Goal: Task Accomplishment & Management: Use online tool/utility

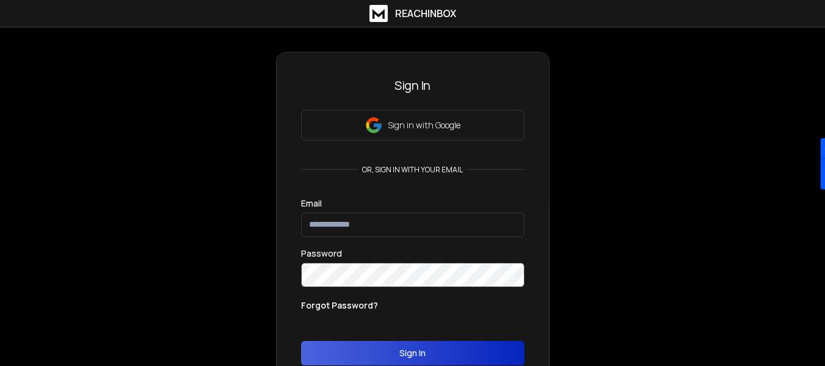
scroll to position [34, 0]
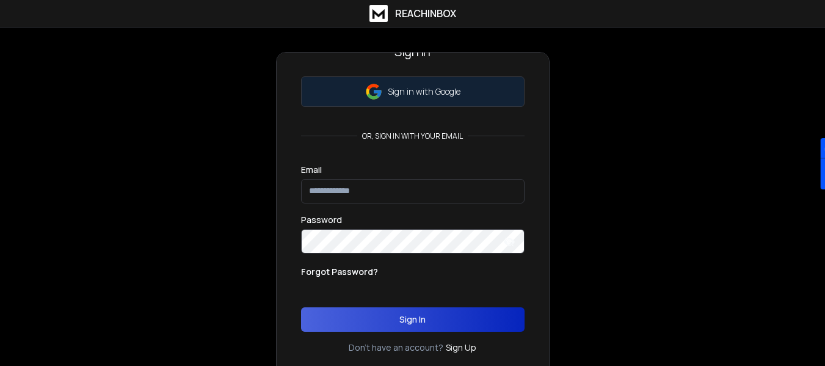
click at [424, 90] on p "Sign in with Google" at bounding box center [424, 91] width 73 height 12
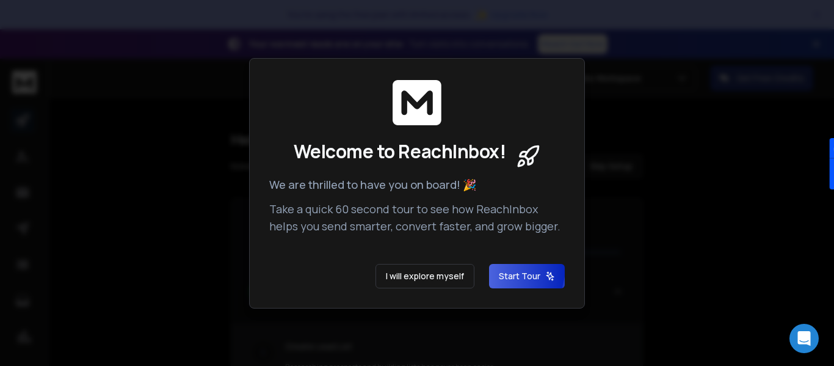
click at [529, 277] on span "Start Tour" at bounding box center [527, 276] width 56 height 12
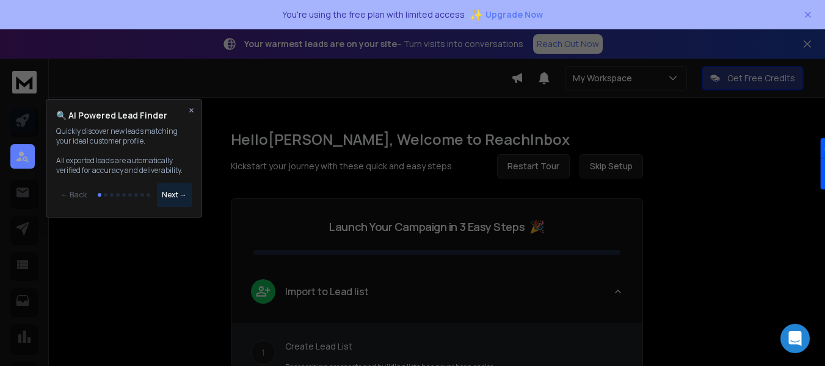
click at [167, 189] on button "Next →" at bounding box center [174, 195] width 35 height 24
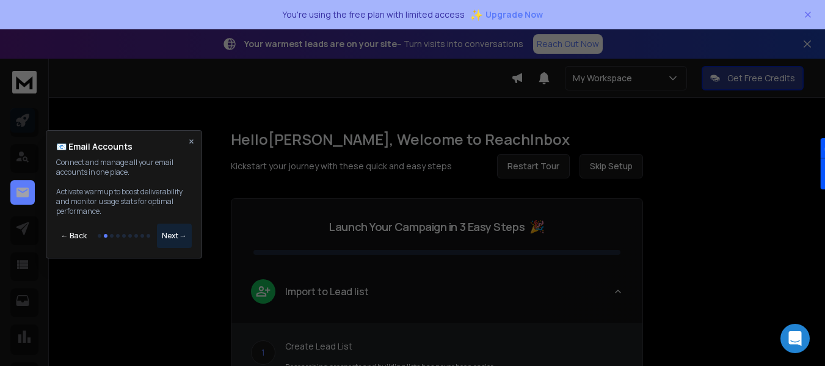
click at [159, 233] on button "Next →" at bounding box center [174, 235] width 35 height 24
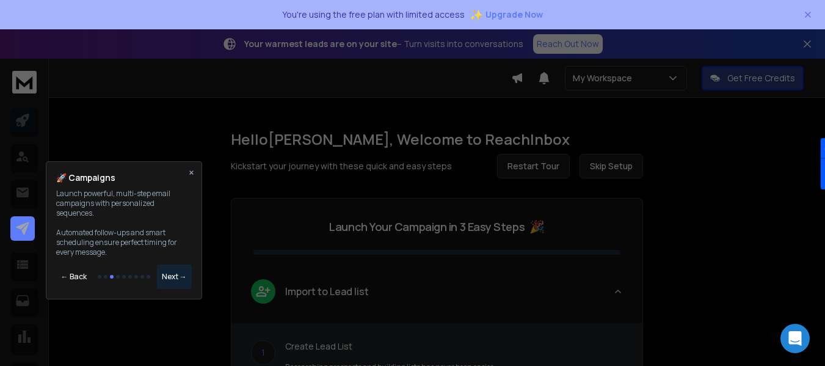
click at [168, 272] on button "Next →" at bounding box center [174, 276] width 35 height 24
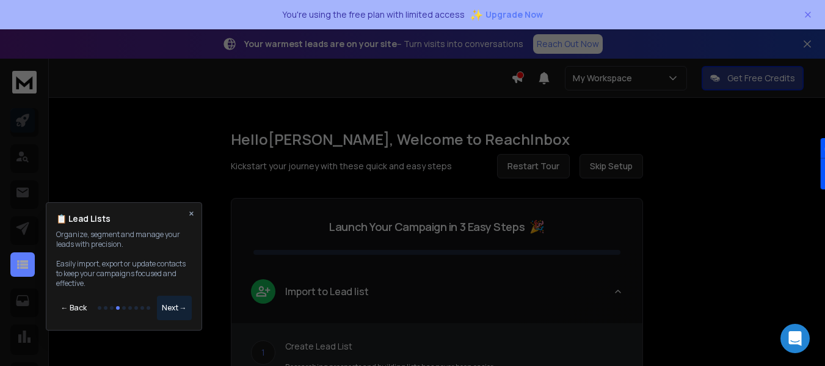
click at [174, 301] on button "Next →" at bounding box center [174, 307] width 35 height 24
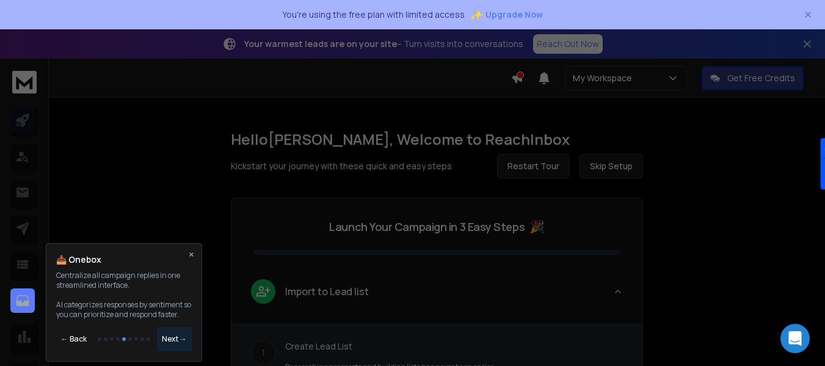
click at [167, 344] on button "Next →" at bounding box center [174, 339] width 35 height 24
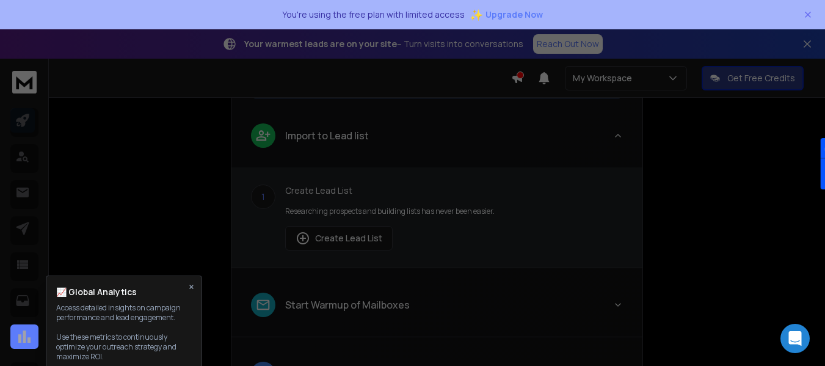
scroll to position [228, 0]
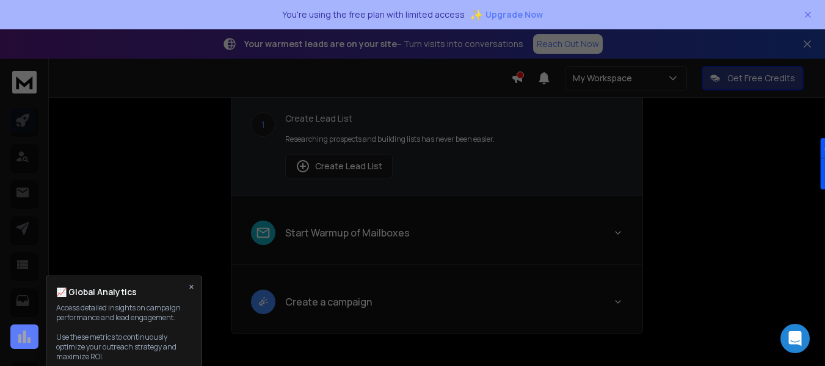
click at [170, 345] on p "Access detailed insights on campaign performance and lead engagement. Use these…" at bounding box center [124, 332] width 136 height 59
click at [808, 13] on icon "Close notification" at bounding box center [808, 15] width 10 height 10
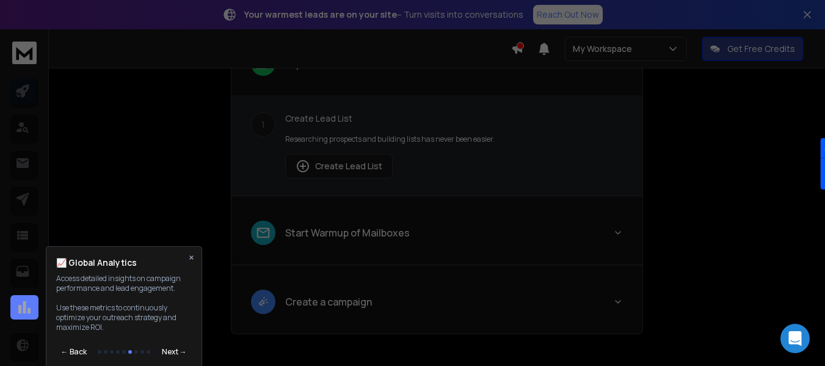
scroll to position [198, 0]
click at [170, 349] on button "Next →" at bounding box center [174, 351] width 35 height 24
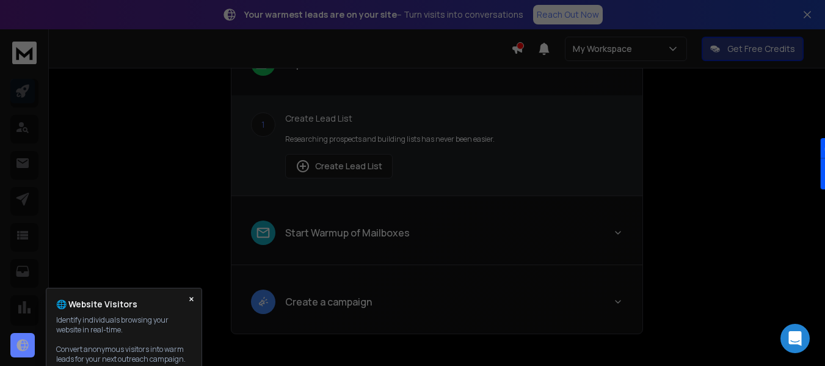
click at [191, 294] on button "×" at bounding box center [191, 298] width 5 height 11
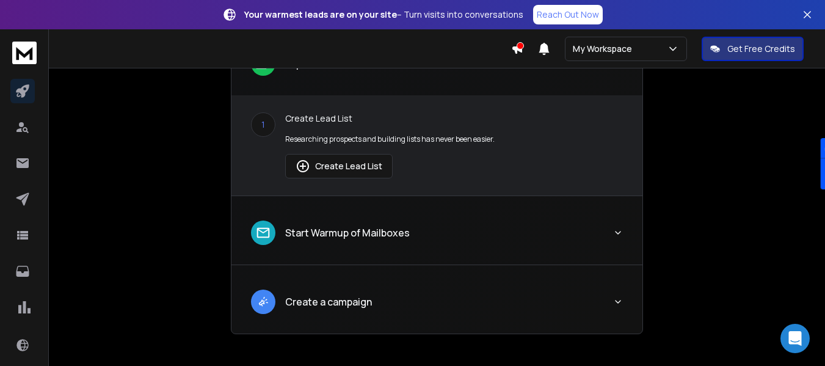
scroll to position [228, 0]
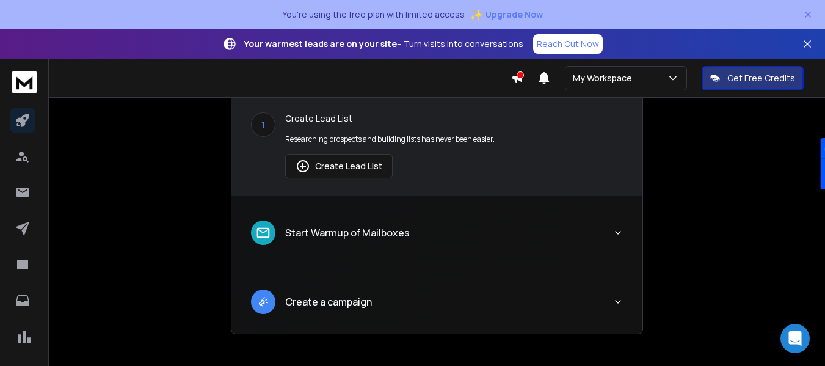
click at [810, 43] on icon at bounding box center [806, 43] width 11 height 11
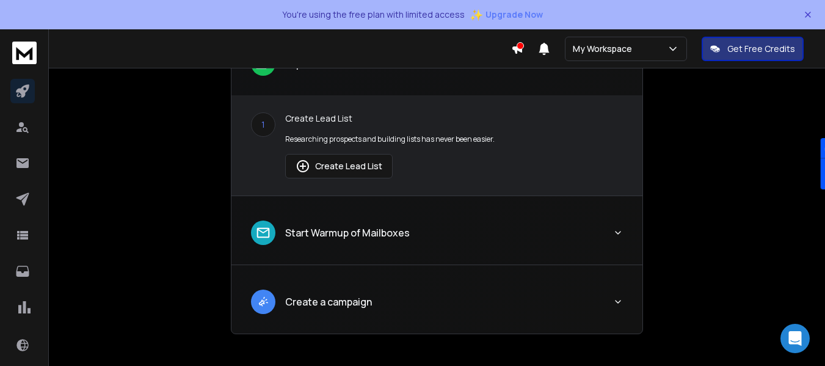
click at [804, 13] on icon "Close notification" at bounding box center [808, 15] width 10 height 10
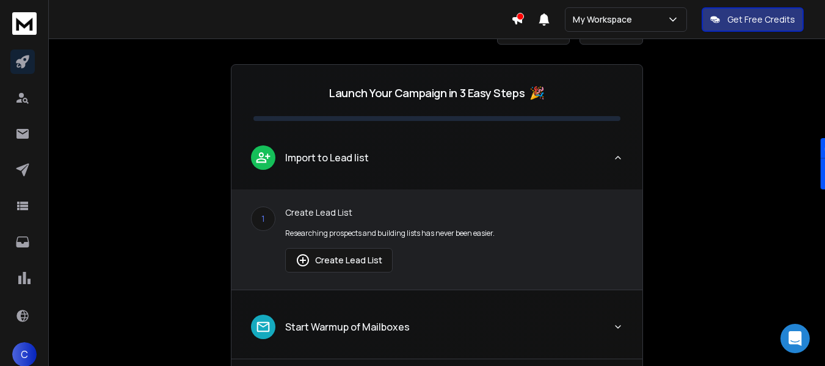
scroll to position [169, 0]
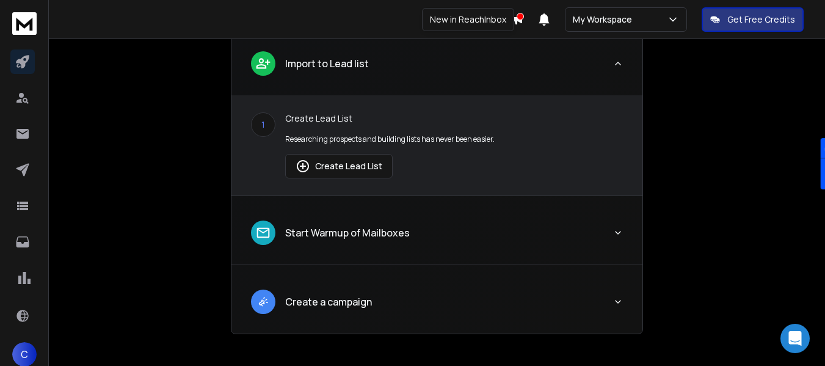
click at [524, 16] on div at bounding box center [519, 16] width 7 height 7
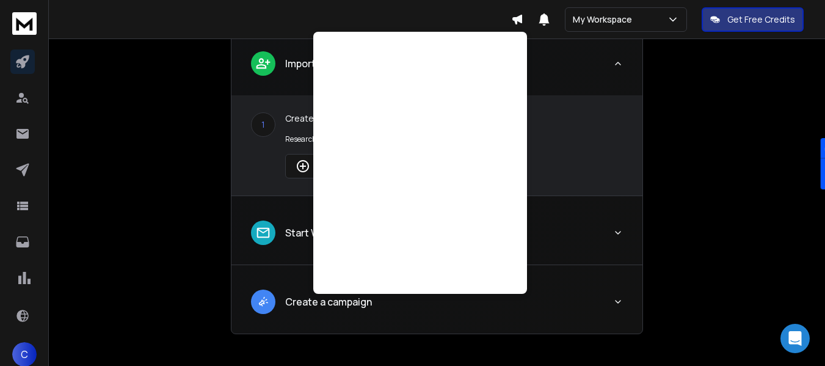
click at [219, 241] on div "Hello Chitransh , Welcome to ReachInbox Kickstart your journey with these quick…" at bounding box center [436, 117] width 737 height 471
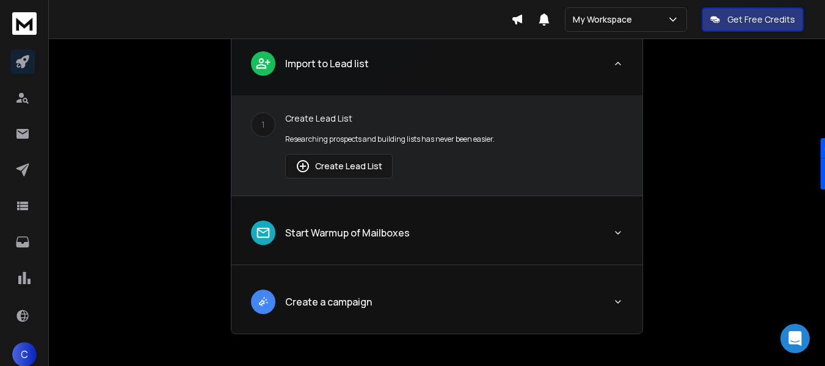
click at [331, 247] on button "Start Warmup of Mailboxes" at bounding box center [436, 238] width 411 height 54
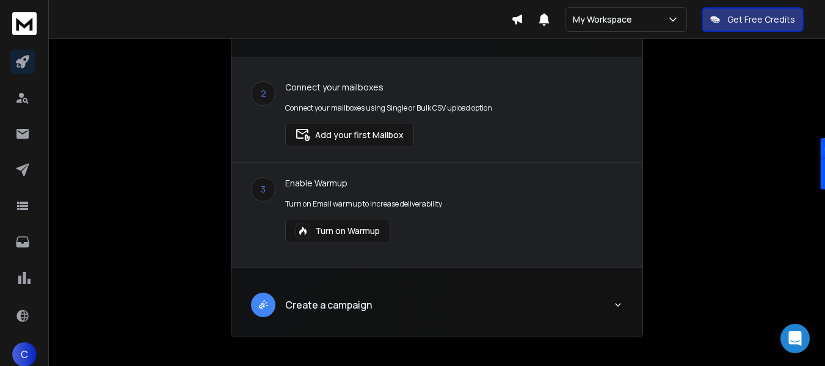
scroll to position [377, 0]
click at [347, 298] on p "Create a campaign" at bounding box center [328, 304] width 87 height 15
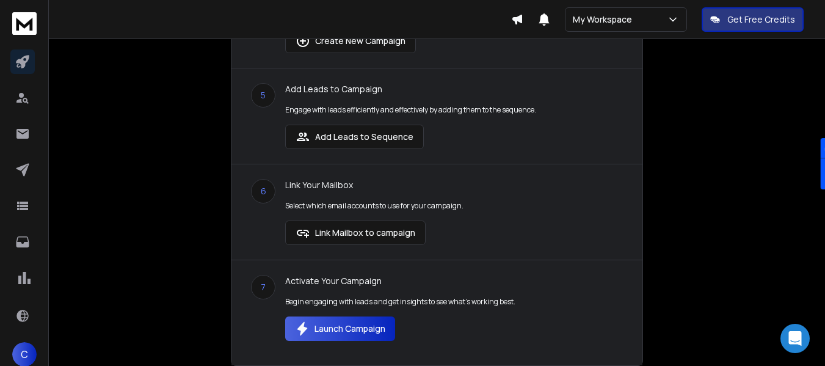
scroll to position [782, 0]
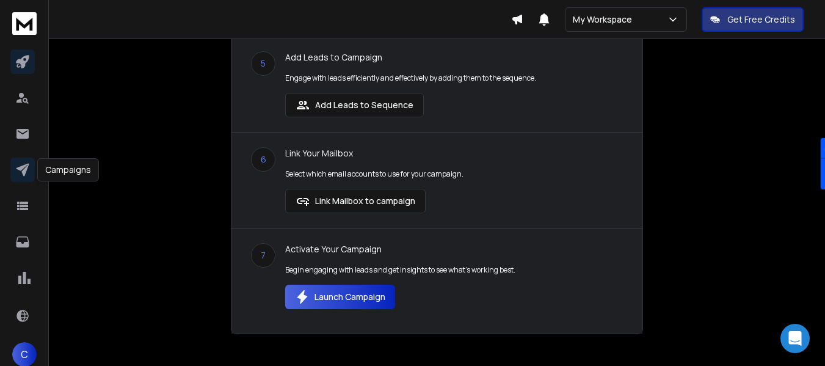
click at [18, 179] on link at bounding box center [22, 169] width 24 height 24
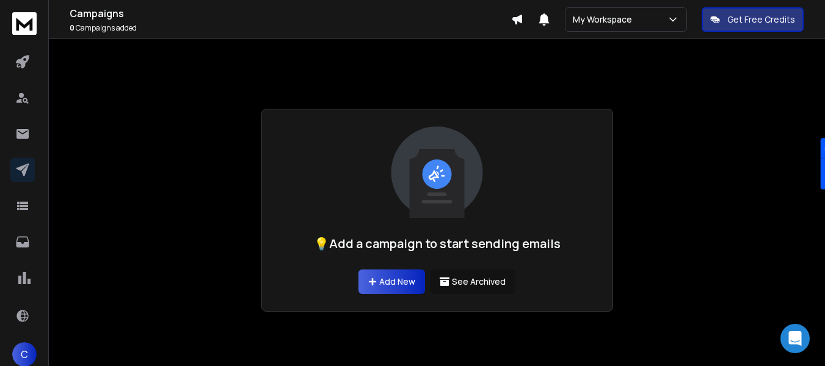
scroll to position [62, 0]
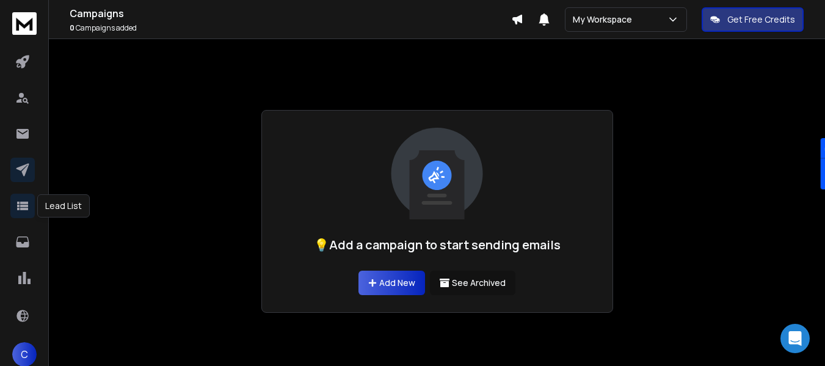
click at [27, 217] on link at bounding box center [22, 205] width 24 height 24
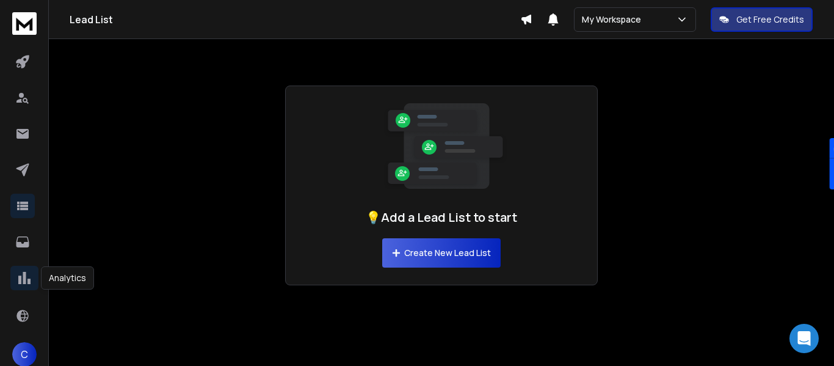
click at [29, 285] on icon at bounding box center [24, 278] width 18 height 18
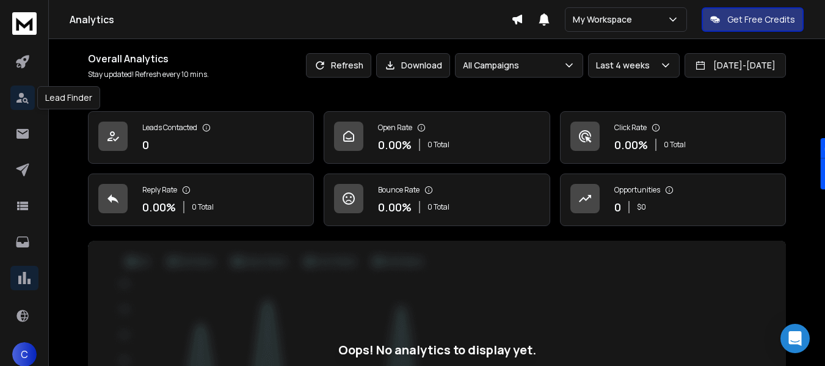
click at [20, 104] on icon at bounding box center [22, 97] width 15 height 15
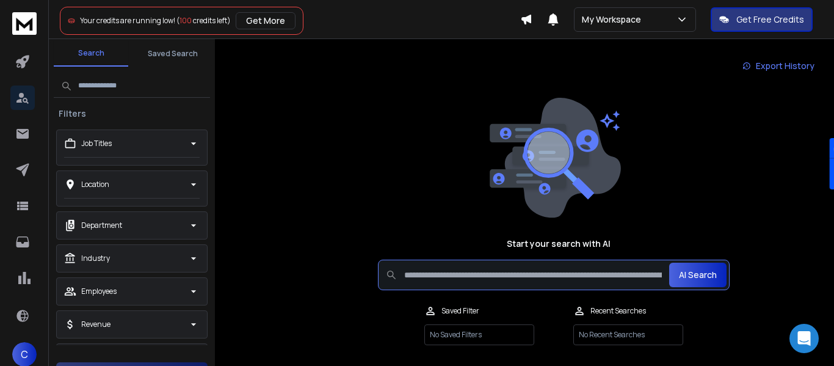
click at [122, 134] on div "Job Titles" at bounding box center [131, 147] width 151 height 36
click at [146, 141] on div "Job Titles" at bounding box center [132, 143] width 136 height 12
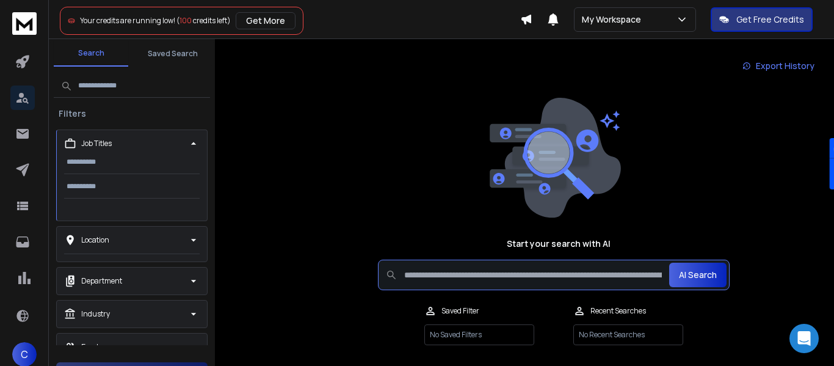
click at [146, 141] on div "Job Titles" at bounding box center [132, 143] width 136 height 12
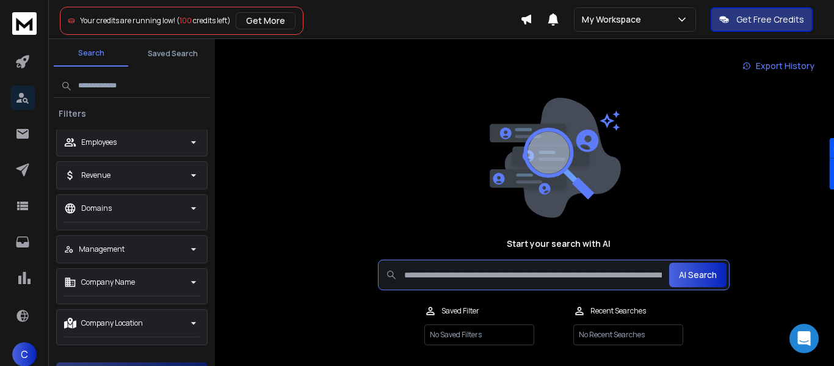
scroll to position [67, 0]
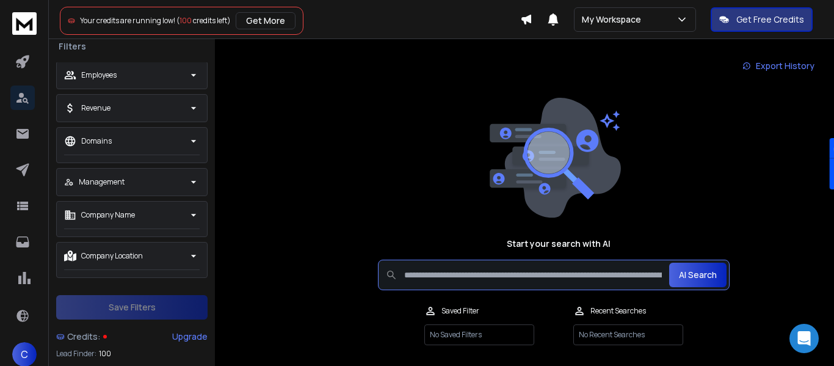
click at [132, 266] on div "Company Location" at bounding box center [131, 260] width 151 height 36
click at [187, 255] on icon at bounding box center [193, 256] width 12 height 12
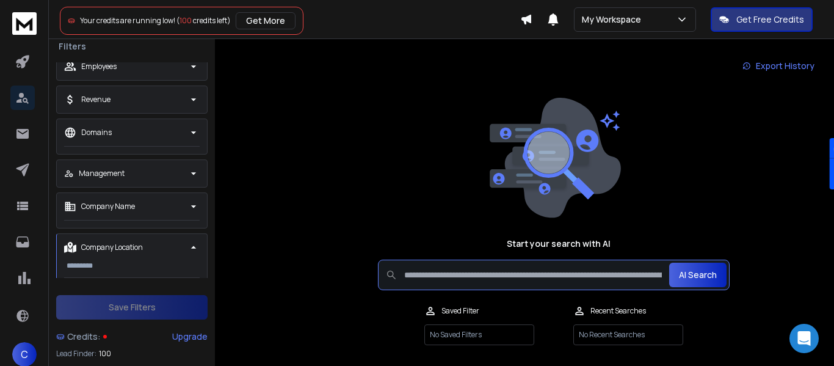
click at [189, 239] on div "Company Location City State Country" at bounding box center [131, 285] width 151 height 104
click at [185, 331] on div "Upgrade" at bounding box center [189, 336] width 35 height 12
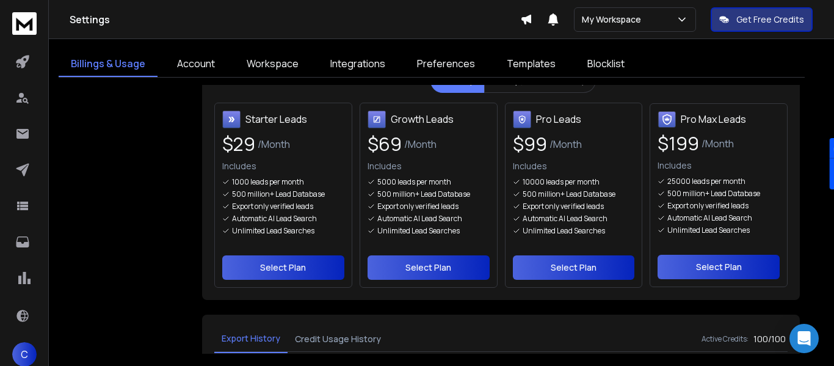
scroll to position [233, 0]
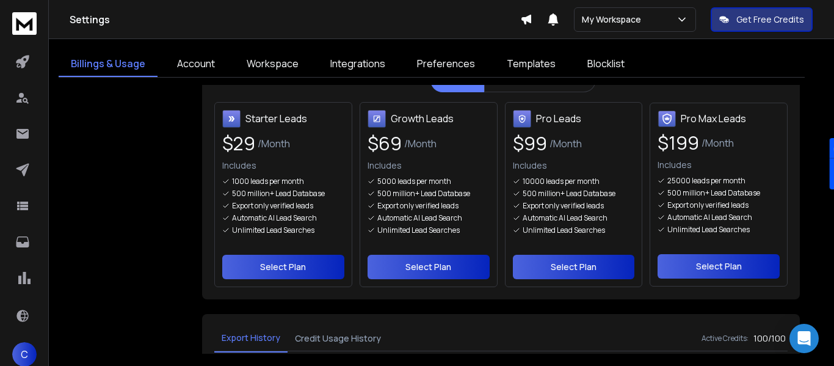
click at [202, 121] on div "Plan Details & Usage Email : chitransh08642@gmail.com Currently Subscribed to T…" at bounding box center [501, 109] width 598 height 380
